Goal: Task Accomplishment & Management: Manage account settings

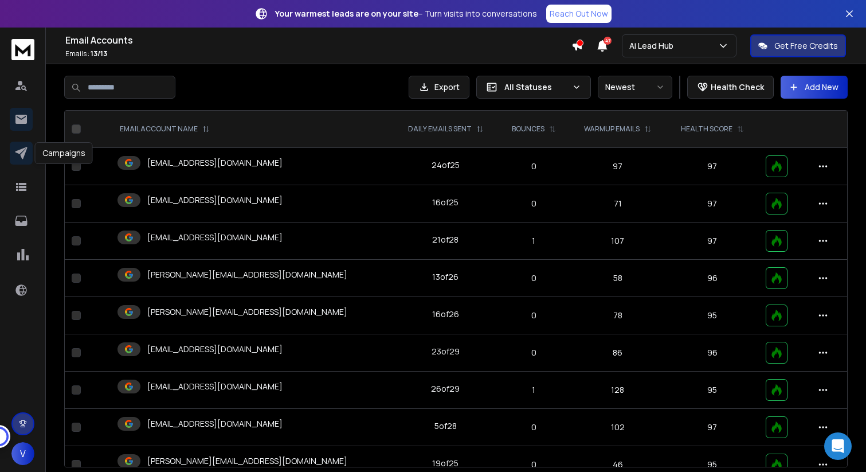
click at [23, 154] on icon at bounding box center [21, 153] width 12 height 12
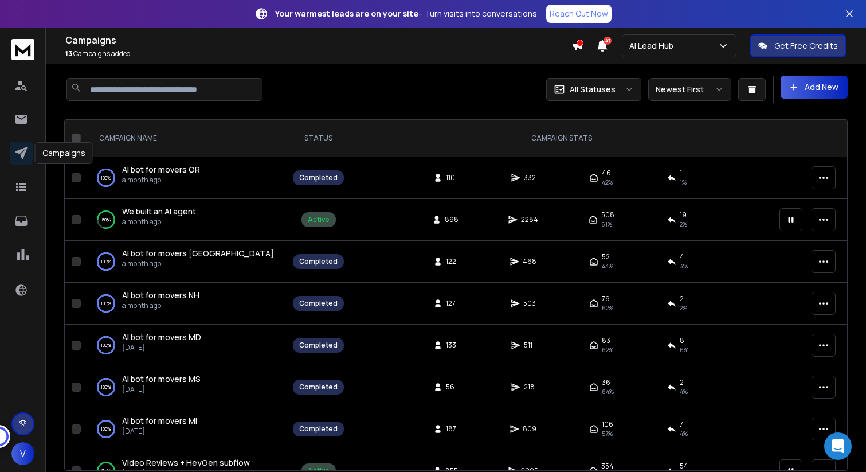
scroll to position [240, 0]
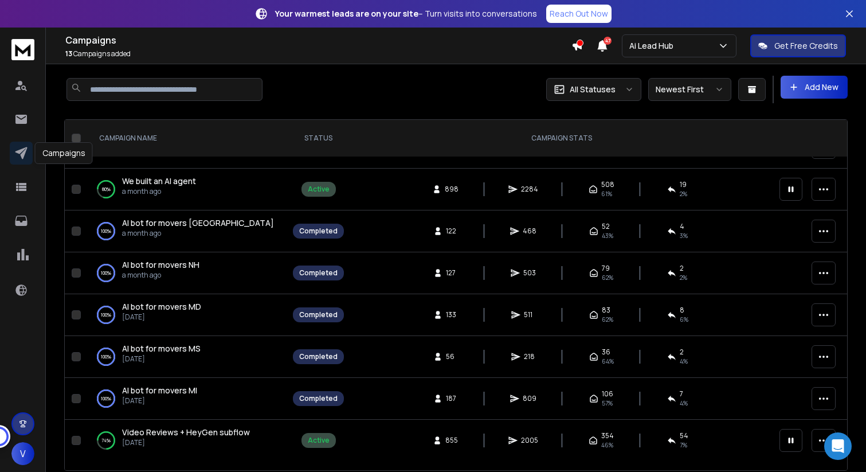
click at [229, 431] on span "Video Reviews + HeyGen subflow" at bounding box center [186, 431] width 128 height 11
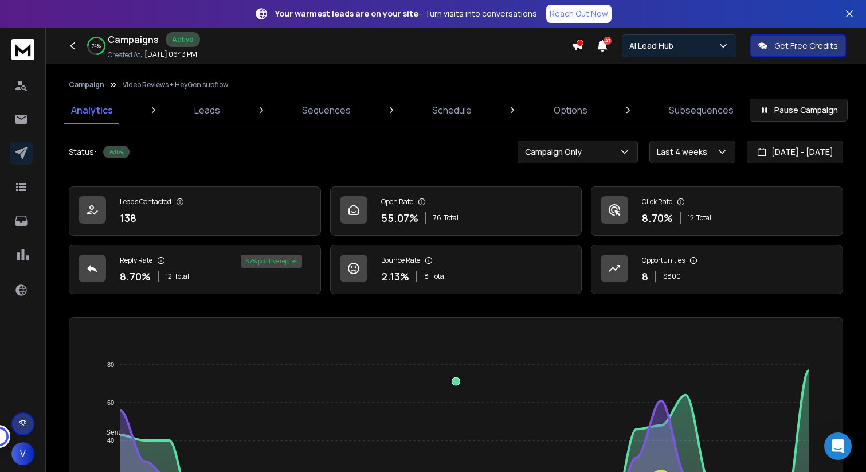
click at [734, 42] on button "Ai Lead Hub" at bounding box center [679, 45] width 115 height 23
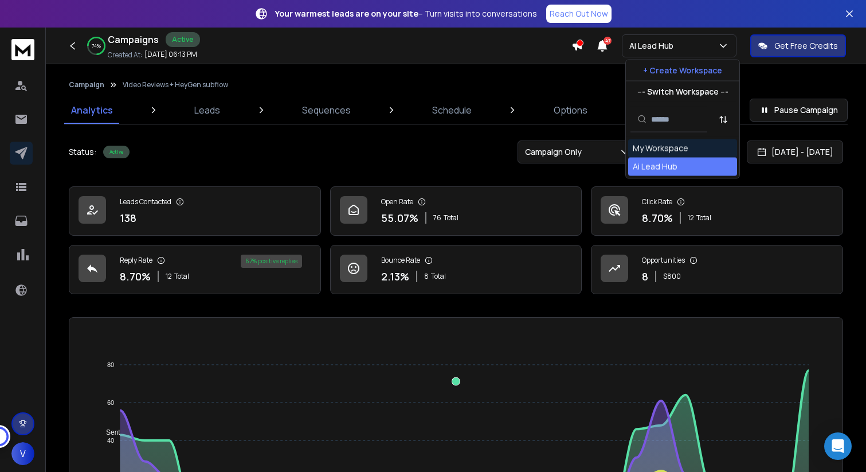
click at [580, 85] on div "Campaign Video Reviews + HeyGen subflow" at bounding box center [456, 84] width 774 height 9
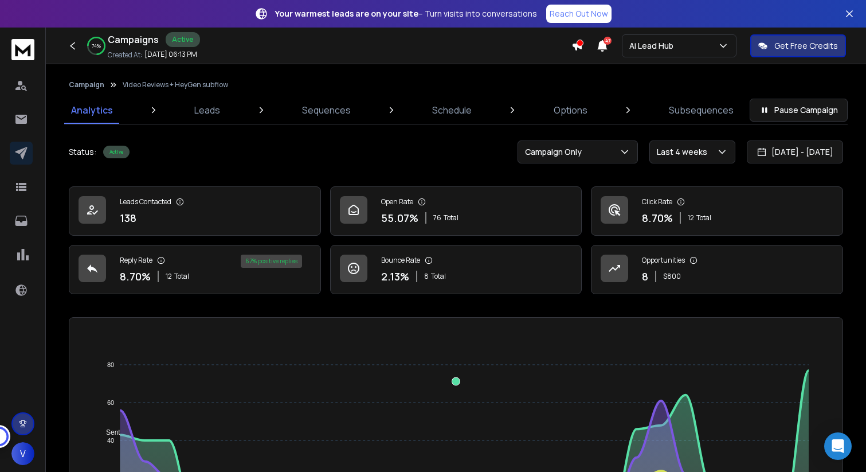
click at [849, 13] on icon at bounding box center [849, 13] width 7 height 7
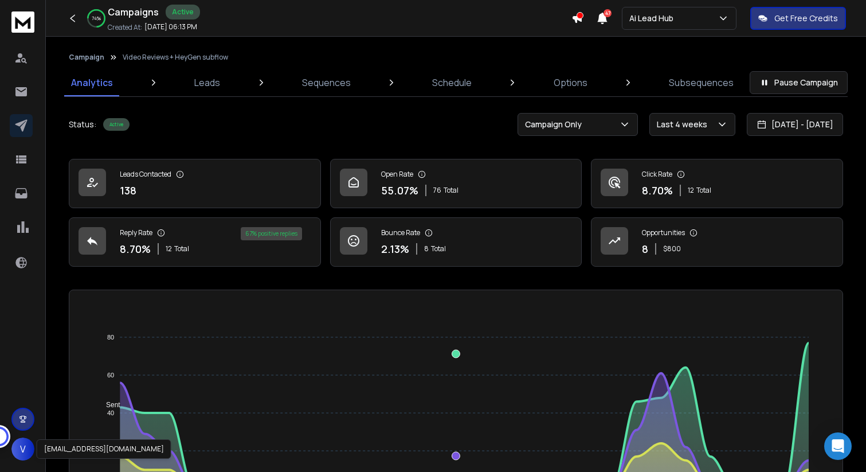
click at [28, 447] on span "V" at bounding box center [22, 448] width 23 height 23
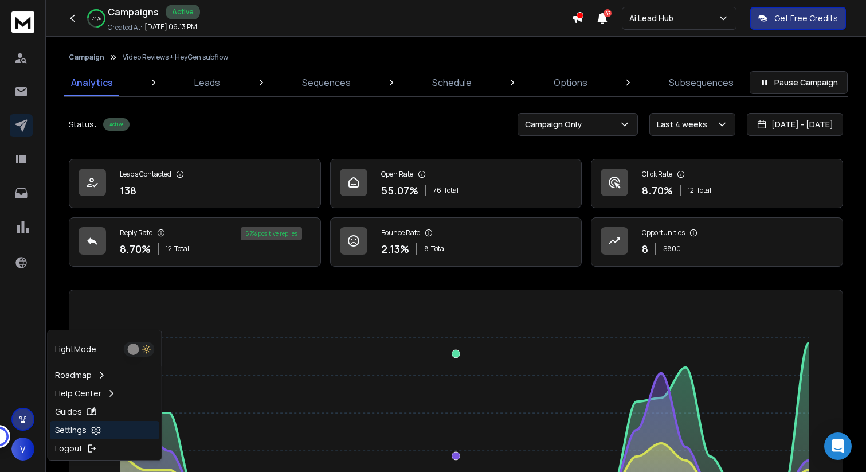
click at [74, 424] on p "Settings" at bounding box center [71, 429] width 32 height 11
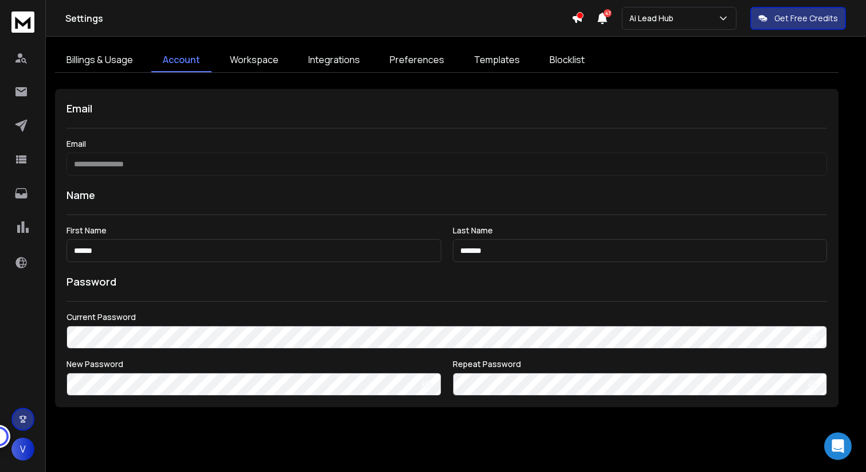
click at [335, 60] on link "Integrations" at bounding box center [334, 60] width 74 height 24
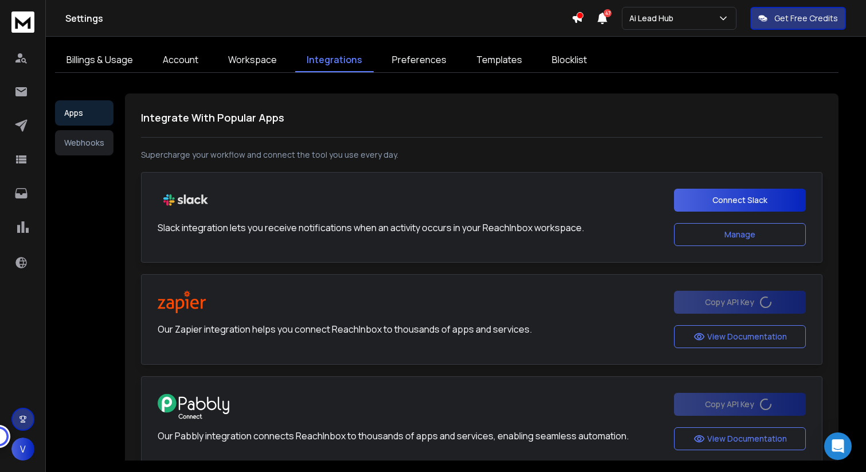
click at [81, 148] on button "Webhooks" at bounding box center [84, 142] width 58 height 25
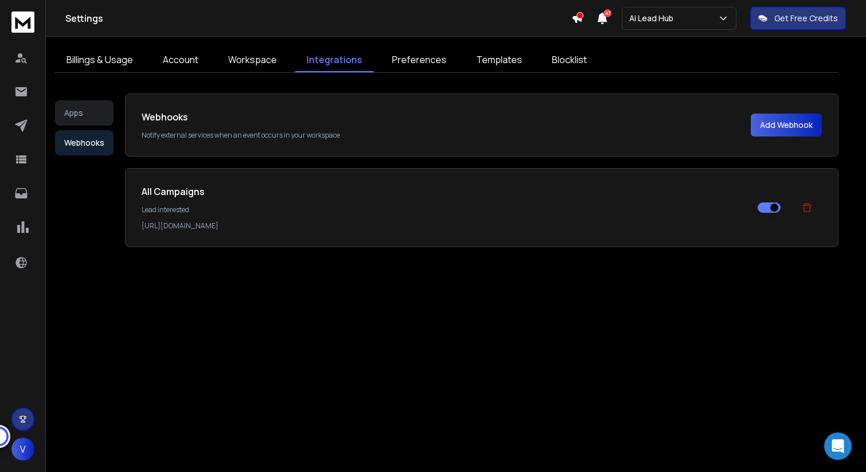
click at [660, 219] on div "All Campaigns Lead interested [URL][DOMAIN_NAME]" at bounding box center [445, 208] width 607 height 46
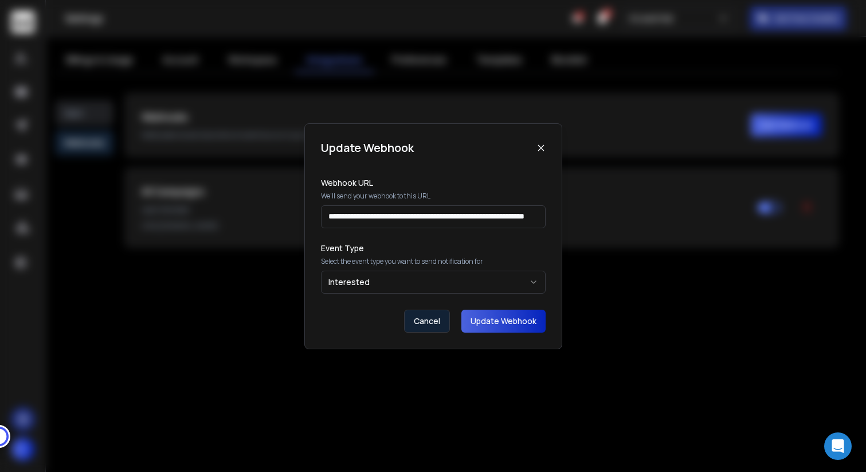
click at [429, 311] on button "Cancel" at bounding box center [427, 320] width 46 height 23
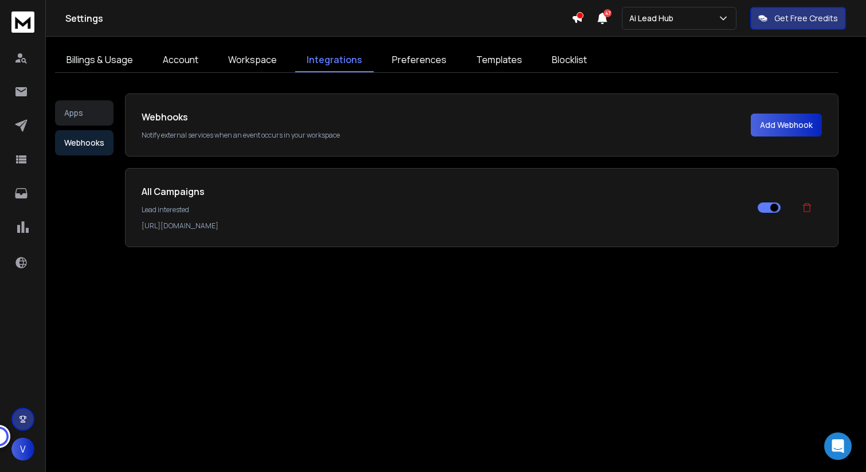
drag, startPoint x: 381, startPoint y: 227, endPoint x: 339, endPoint y: 227, distance: 42.4
click at [339, 227] on p "[URL][DOMAIN_NAME]" at bounding box center [445, 225] width 607 height 9
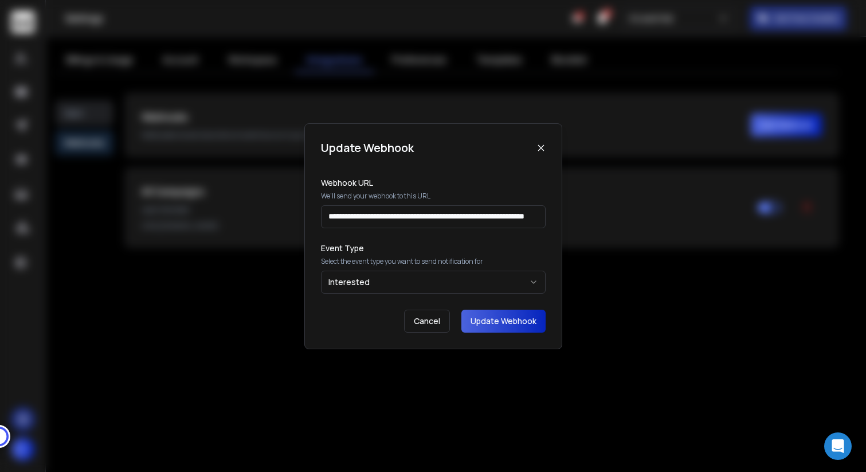
scroll to position [0, 57]
drag, startPoint x: 450, startPoint y: 215, endPoint x: 643, endPoint y: 214, distance: 193.1
click at [643, 214] on div "**********" at bounding box center [433, 236] width 866 height 249
click at [542, 148] on icon at bounding box center [540, 147] width 9 height 9
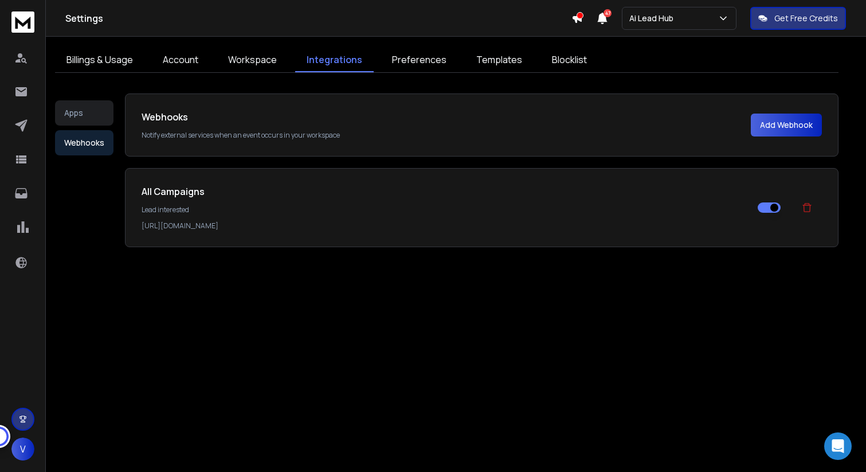
click at [789, 124] on button "Add Webhook" at bounding box center [786, 124] width 71 height 23
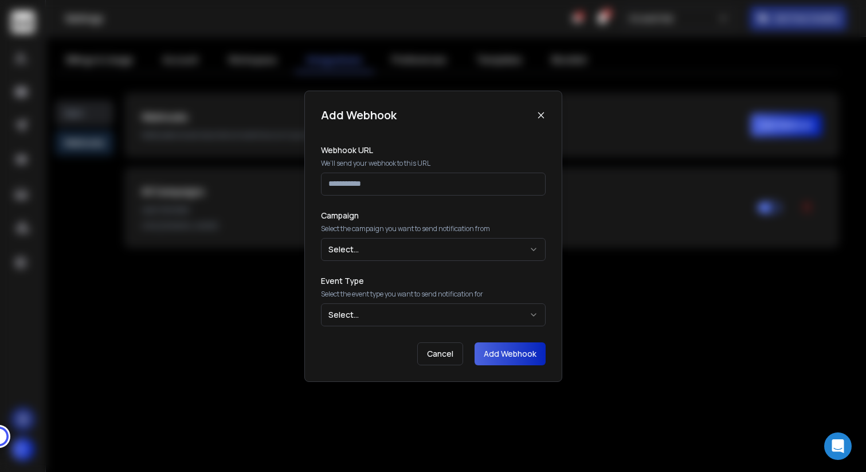
click at [402, 252] on button "Select..." at bounding box center [433, 249] width 225 height 23
click at [378, 311] on button "Select..." at bounding box center [433, 314] width 225 height 23
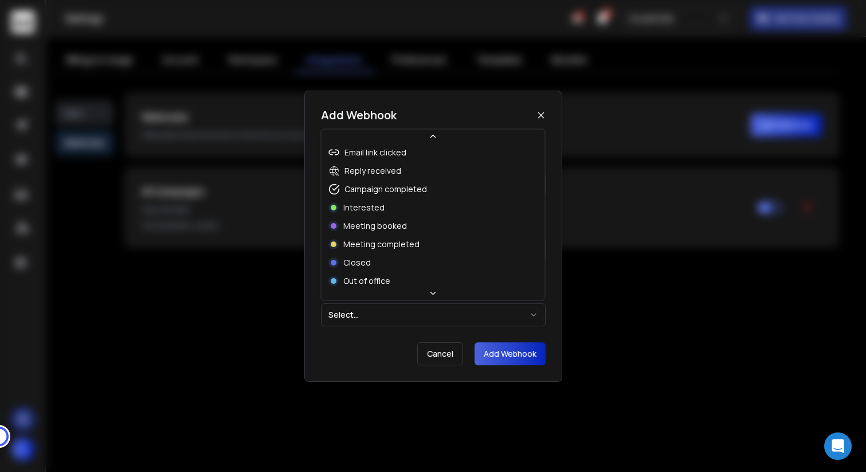
scroll to position [86, 0]
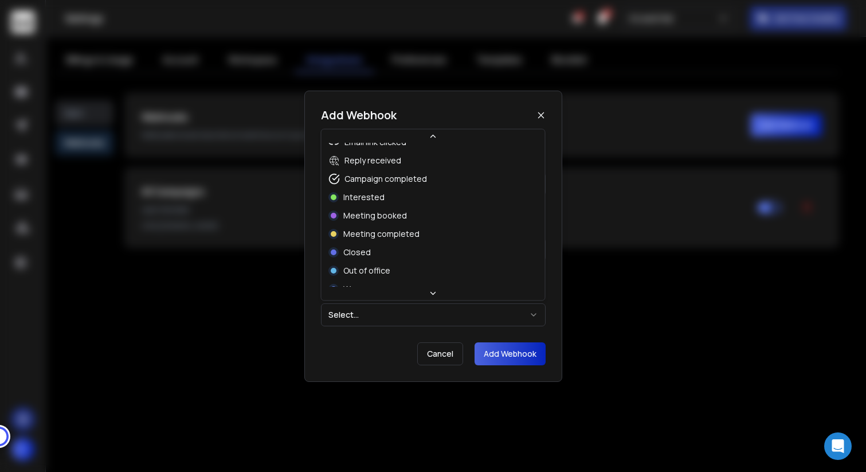
select select "**********"
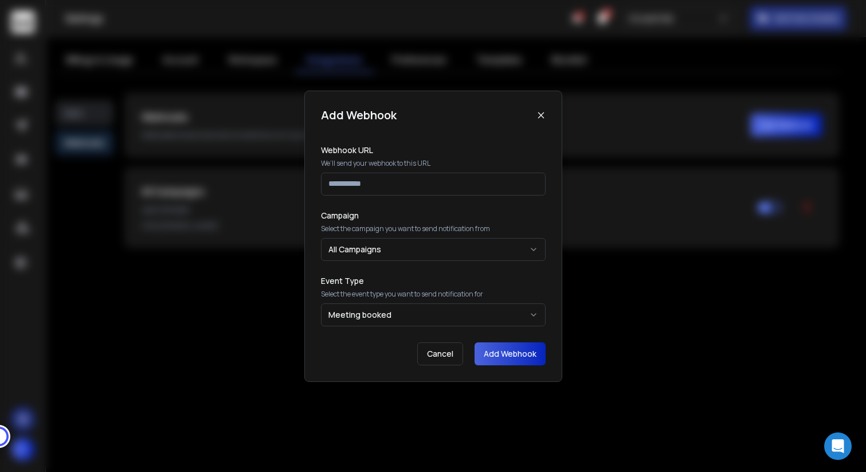
click at [365, 192] on input at bounding box center [433, 183] width 225 height 23
paste input "**********"
type input "**********"
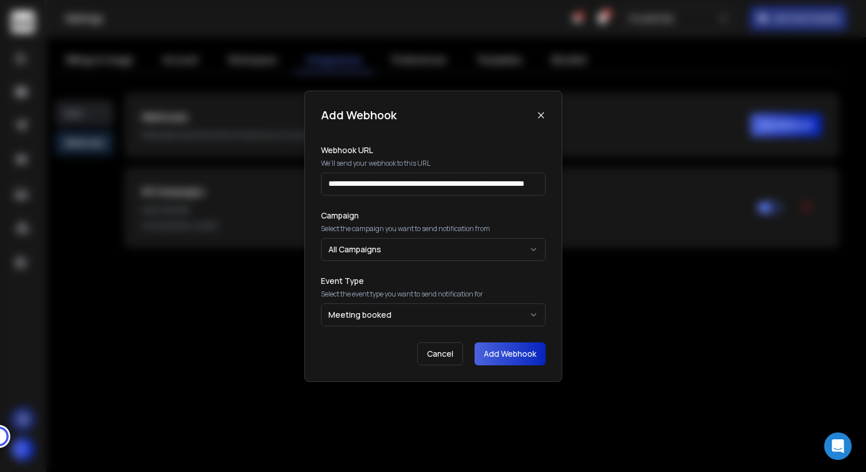
click at [527, 355] on button "Add Webhook" at bounding box center [509, 353] width 71 height 23
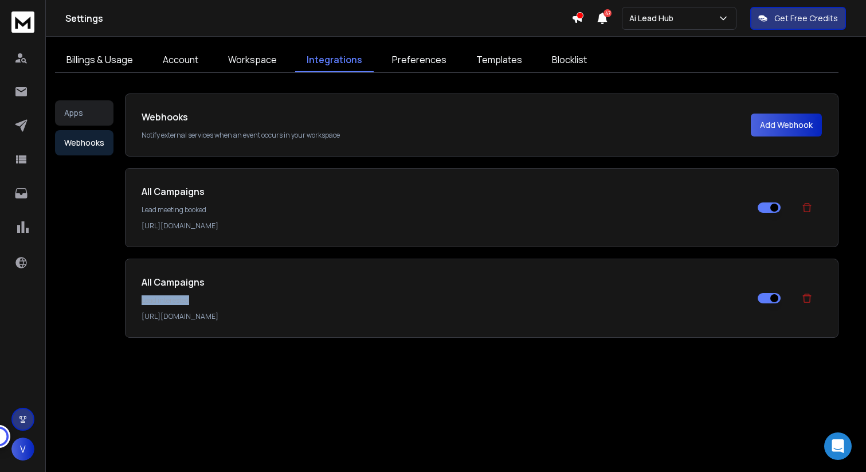
drag, startPoint x: 199, startPoint y: 300, endPoint x: 140, endPoint y: 299, distance: 58.4
click at [142, 299] on p "Lead interested" at bounding box center [445, 300] width 607 height 9
copy p "Lead interested"
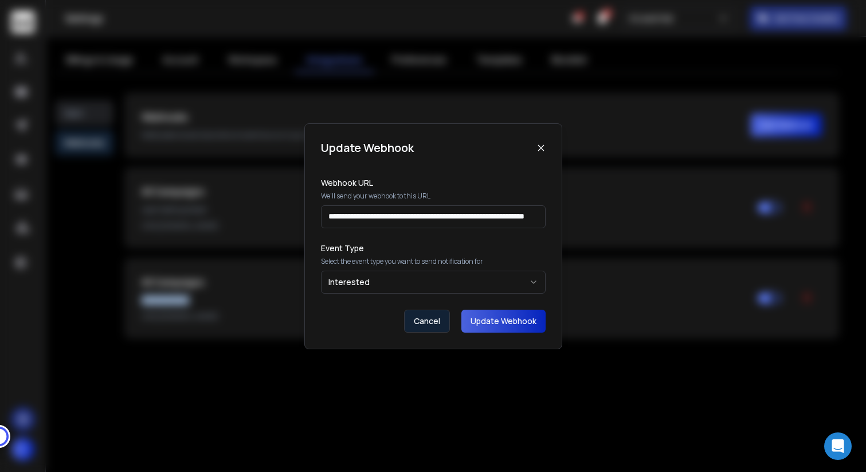
click at [431, 323] on button "Cancel" at bounding box center [427, 320] width 46 height 23
